Goal: Communication & Community: Answer question/provide support

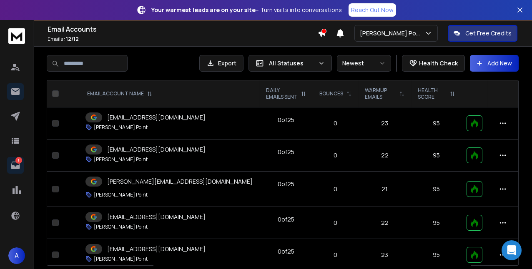
click at [23, 161] on link "1" at bounding box center [15, 165] width 17 height 17
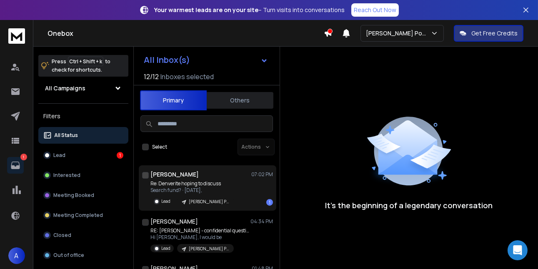
click at [212, 179] on div "[PERSON_NAME] 07:02 PM Re: Denverite hoping to discuss Search fund? ᐧ [DATE], L…" at bounding box center [212, 188] width 123 height 35
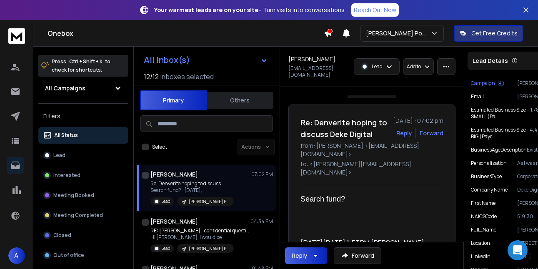
scroll to position [10, 0]
click at [406, 130] on button "Reply" at bounding box center [405, 134] width 16 height 8
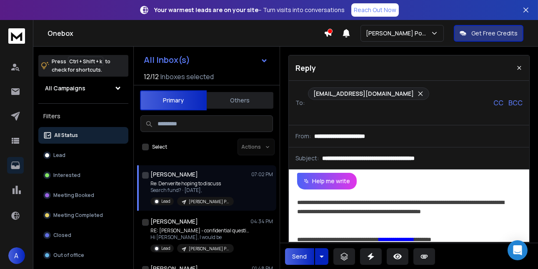
click at [299, 253] on button "Send" at bounding box center [299, 256] width 29 height 17
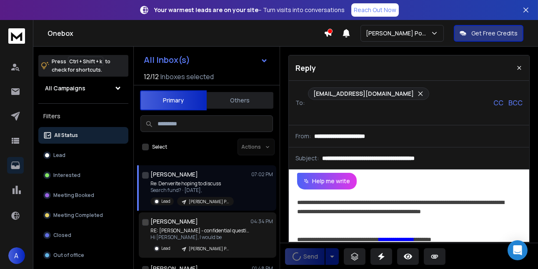
click at [208, 230] on p "RE: [PERSON_NAME] - confidential question" at bounding box center [201, 231] width 100 height 7
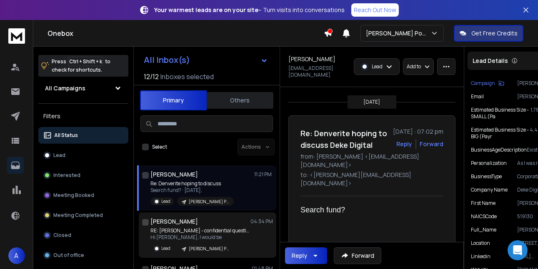
click at [193, 229] on p "RE: [PERSON_NAME] - confidential question" at bounding box center [201, 231] width 100 height 7
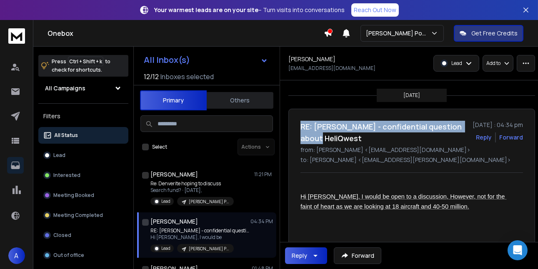
drag, startPoint x: 340, startPoint y: 138, endPoint x: 299, endPoint y: 129, distance: 42.4
copy h1 "RE: [PERSON_NAME] - confidential question about HeliQwest"
click at [70, 135] on p "All Status" at bounding box center [66, 135] width 24 height 7
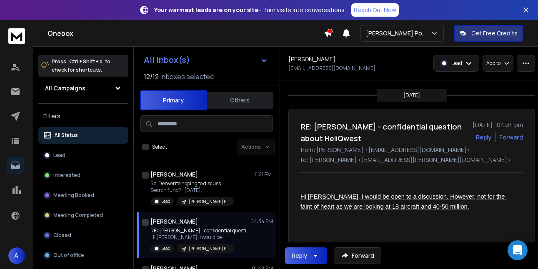
click at [203, 233] on p "RE: [PERSON_NAME] - confidential question" at bounding box center [201, 231] width 100 height 7
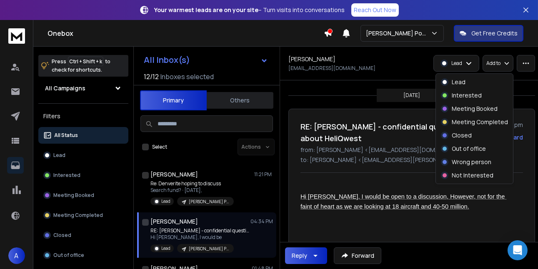
click at [471, 64] on icon at bounding box center [469, 63] width 5 height 3
click at [454, 112] on p "Meeting Booked" at bounding box center [475, 109] width 46 height 8
